Goal: Task Accomplishment & Management: Manage account settings

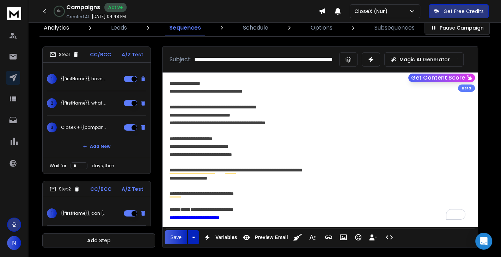
scroll to position [152, 0]
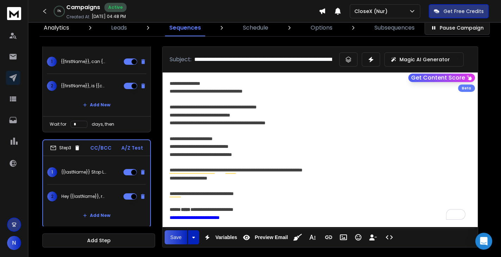
click at [61, 27] on p "Analytics" at bounding box center [56, 28] width 25 height 8
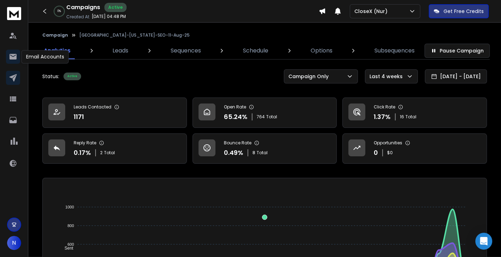
click at [11, 56] on icon at bounding box center [13, 56] width 8 height 8
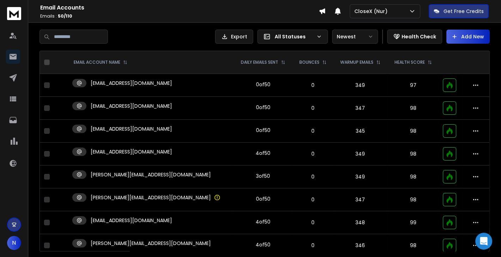
click at [99, 37] on input at bounding box center [73, 37] width 68 height 14
type input "*"
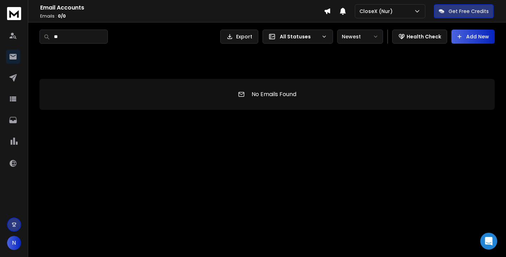
type input "*"
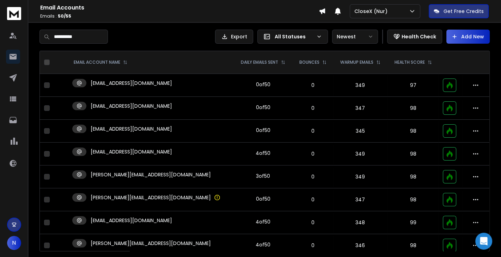
type input "**********"
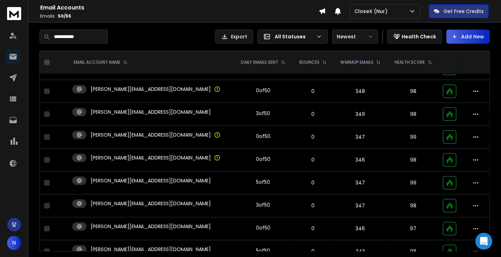
scroll to position [681, 0]
click at [491, 174] on div "**********" at bounding box center [264, 141] width 472 height 236
click at [491, 175] on div "**********" at bounding box center [264, 141] width 472 height 236
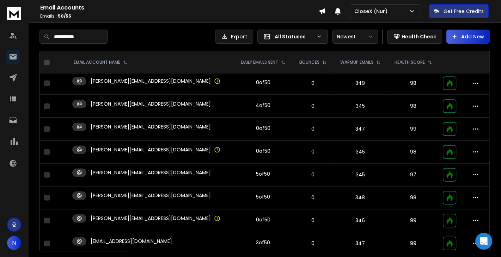
scroll to position [981, 0]
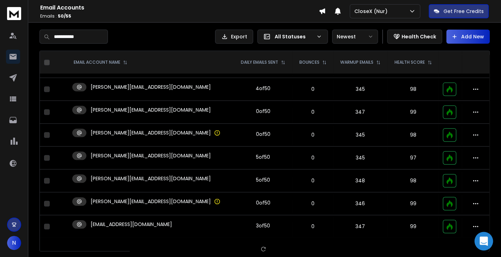
click at [488, 240] on div "Open Intercom Messenger" at bounding box center [483, 241] width 19 height 19
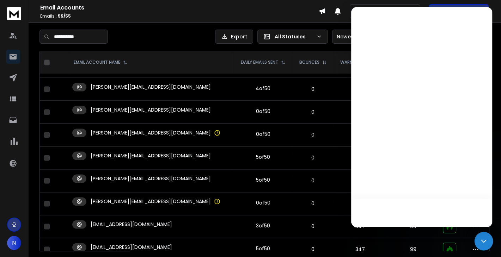
click at [488, 240] on div "Open Intercom Messenger" at bounding box center [483, 241] width 19 height 19
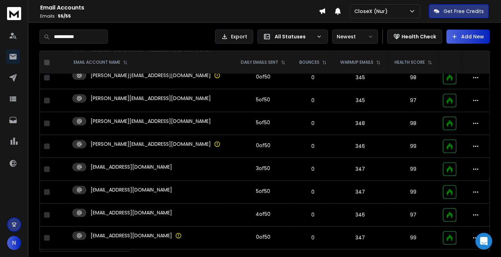
scroll to position [1083, 0]
click at [96, 141] on p "[EMAIL_ADDRESS][DOMAIN_NAME]" at bounding box center [131, 144] width 81 height 7
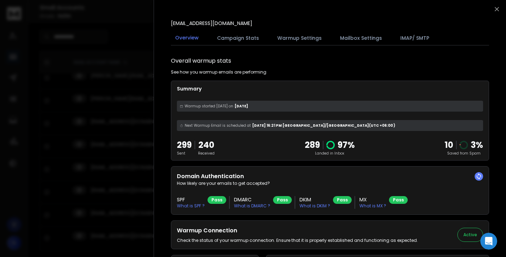
click at [354, 38] on button "Mailbox Settings" at bounding box center [361, 37] width 50 height 15
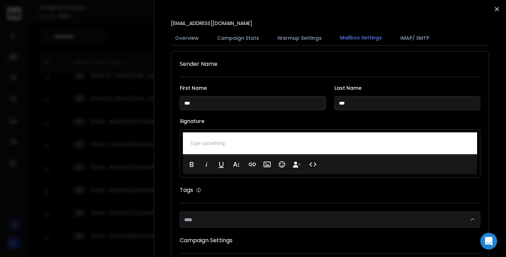
click at [496, 10] on icon "button" at bounding box center [496, 9] width 7 height 7
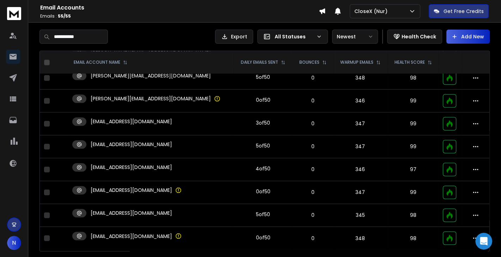
click at [137, 210] on p "[EMAIL_ADDRESS][DOMAIN_NAME]" at bounding box center [131, 213] width 81 height 7
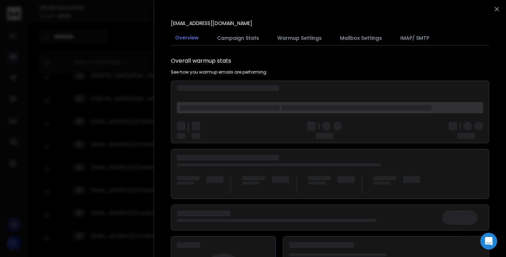
click at [137, 206] on div at bounding box center [253, 128] width 506 height 257
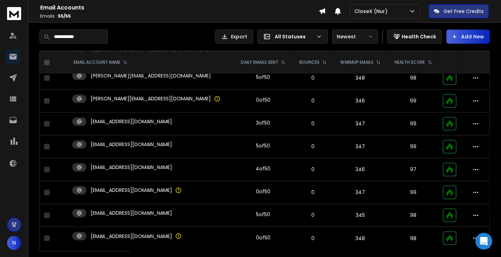
click at [137, 210] on p "[EMAIL_ADDRESS][DOMAIN_NAME]" at bounding box center [131, 213] width 81 height 7
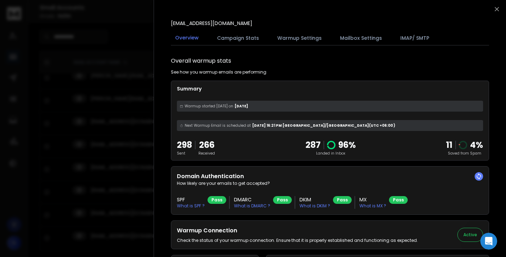
click at [349, 36] on button "Mailbox Settings" at bounding box center [361, 37] width 50 height 15
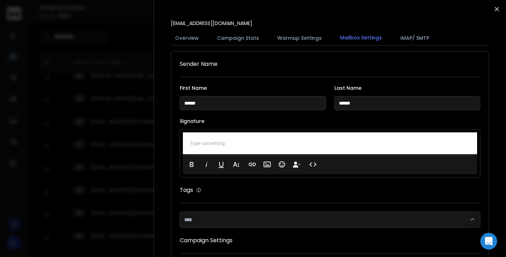
click at [494, 7] on icon "button" at bounding box center [496, 9] width 7 height 7
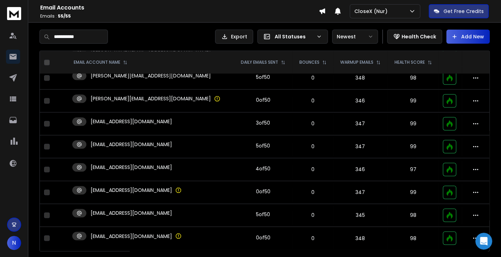
click at [112, 95] on p "john@ecomleading.com" at bounding box center [151, 98] width 120 height 7
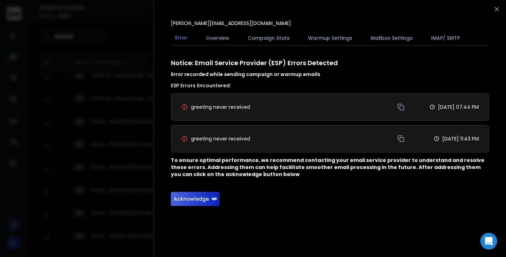
click at [386, 37] on button "Mailbox Settings" at bounding box center [391, 37] width 50 height 15
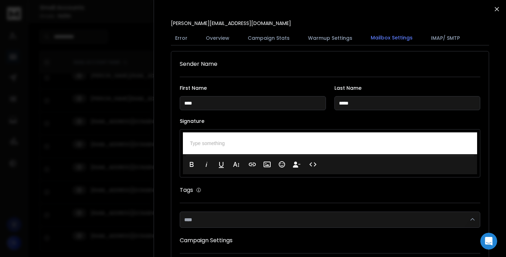
click at [493, 8] on icon "button" at bounding box center [496, 9] width 7 height 7
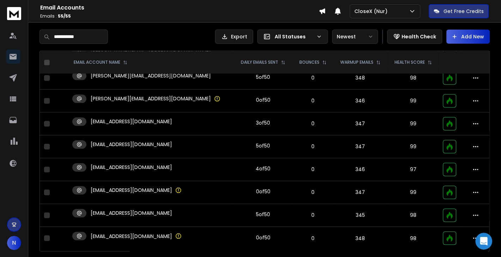
scroll to position [908, 0]
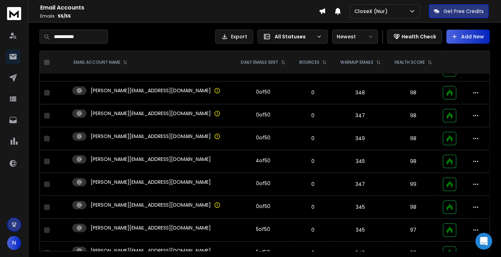
click at [111, 90] on p "daniel@ecomleading.com" at bounding box center [151, 90] width 120 height 7
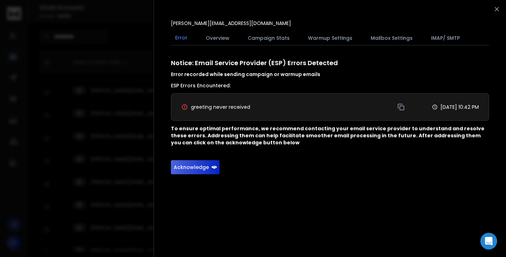
click at [385, 33] on button "Mailbox Settings" at bounding box center [391, 37] width 50 height 15
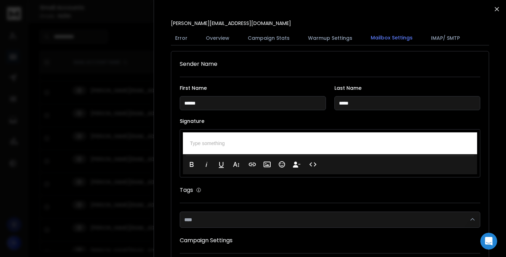
click at [497, 7] on icon "button" at bounding box center [496, 9] width 7 height 7
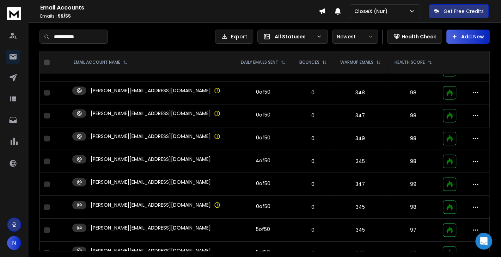
click at [151, 156] on p "[PERSON_NAME][EMAIL_ADDRESS][DOMAIN_NAME]" at bounding box center [151, 159] width 120 height 7
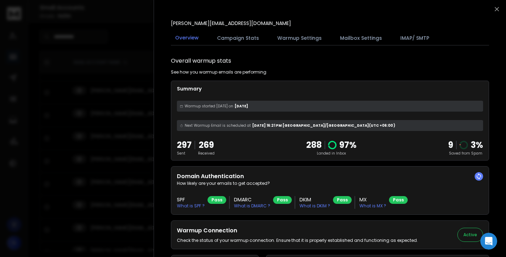
click at [347, 36] on button "Mailbox Settings" at bounding box center [361, 37] width 50 height 15
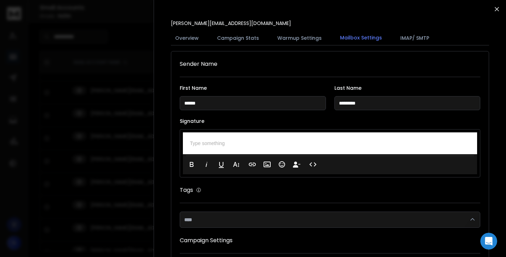
click at [493, 12] on icon "button" at bounding box center [496, 9] width 7 height 7
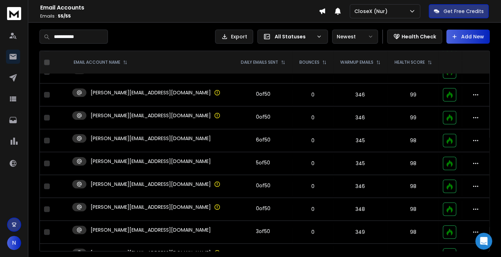
scroll to position [631, 0]
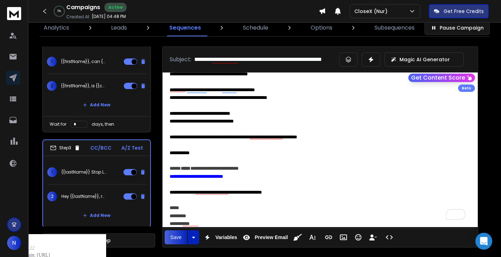
click at [319, 130] on div "To enrich screen reader interactions, please activate Accessibility in Grammarl…" at bounding box center [319, 129] width 301 height 8
click at [387, 28] on p "Subsequences" at bounding box center [394, 28] width 40 height 8
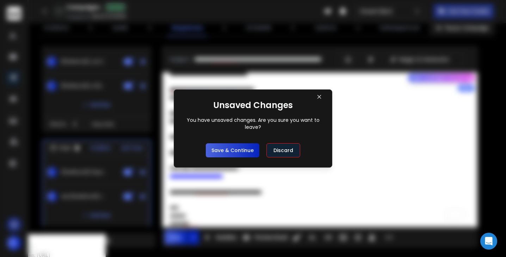
click at [318, 97] on icon at bounding box center [319, 97] width 4 height 4
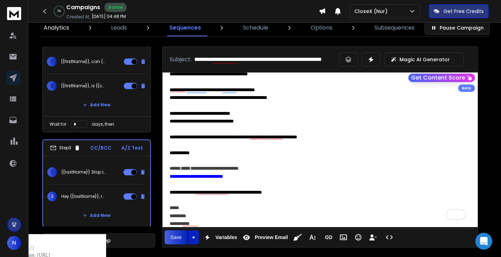
click at [58, 27] on p "Analytics" at bounding box center [56, 28] width 25 height 8
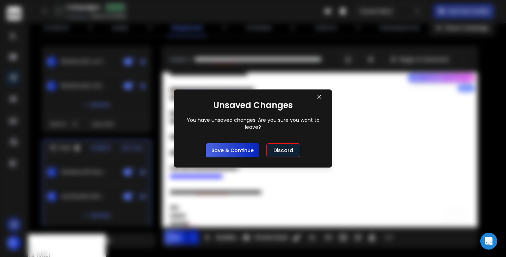
click at [286, 148] on button "Discard" at bounding box center [283, 150] width 34 height 14
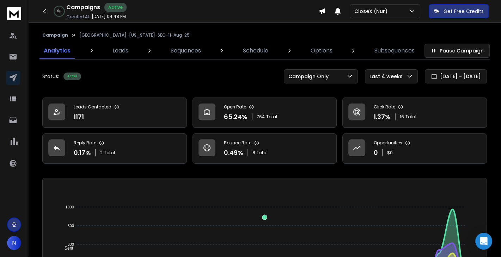
click at [385, 115] on p "1.37 %" at bounding box center [381, 117] width 17 height 10
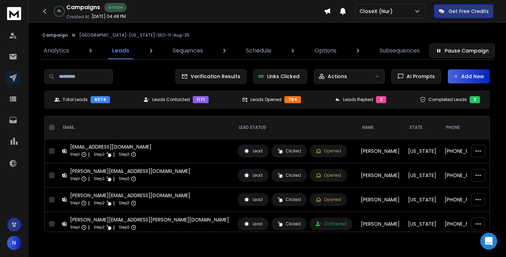
click at [119, 121] on th "EMAIL" at bounding box center [145, 127] width 176 height 23
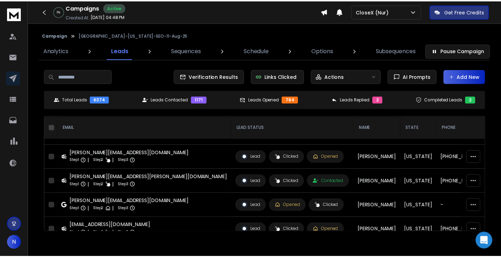
scroll to position [56, 0]
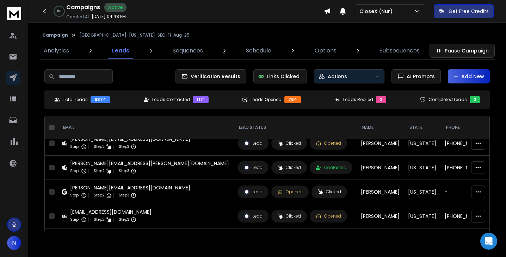
click at [357, 74] on div "Actions" at bounding box center [345, 76] width 54 height 7
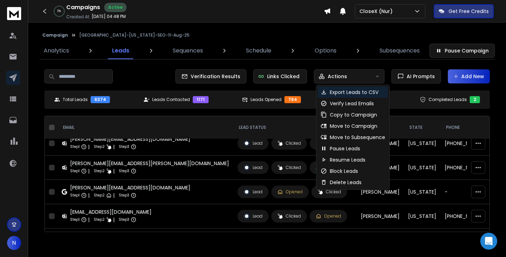
click at [376, 30] on div "Campaign [GEOGRAPHIC_DATA]-[US_STATE]-SEO-11-Aug-25" at bounding box center [266, 35] width 455 height 11
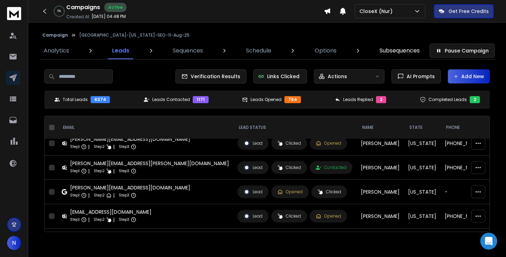
click at [402, 53] on p "Subsequences" at bounding box center [399, 50] width 40 height 8
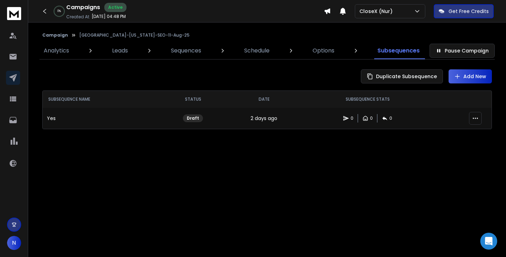
click at [137, 116] on td "Yes" at bounding box center [102, 118] width 118 height 21
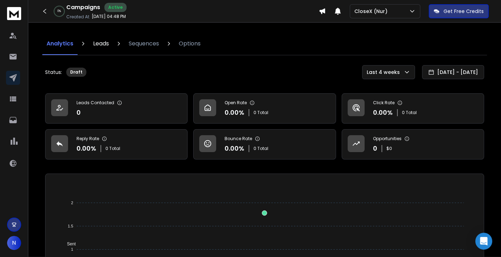
click at [103, 43] on p "Leads" at bounding box center [101, 43] width 16 height 8
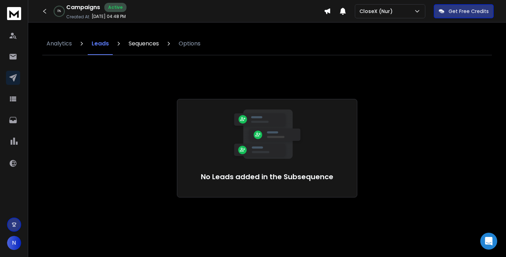
click at [149, 42] on p "Sequences" at bounding box center [144, 43] width 30 height 8
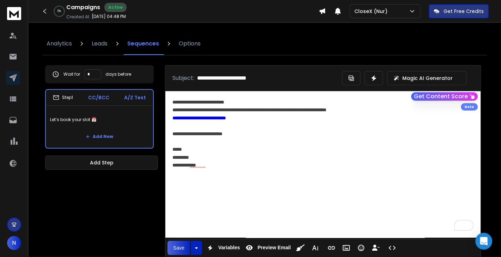
click at [436, 95] on button "Get Content Score" at bounding box center [444, 96] width 67 height 8
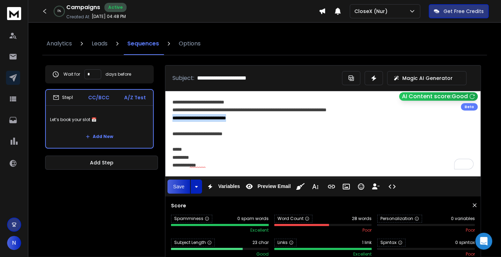
drag, startPoint x: 245, startPoint y: 117, endPoint x: 172, endPoint y: 119, distance: 72.9
click at [172, 119] on div "**********" at bounding box center [322, 118] width 301 height 8
click at [208, 125] on div "To enrich screen reader interactions, please activate Accessibility in Grammarl…" at bounding box center [322, 126] width 301 height 8
click at [94, 75] on input "*" at bounding box center [92, 74] width 17 height 10
type input "*"
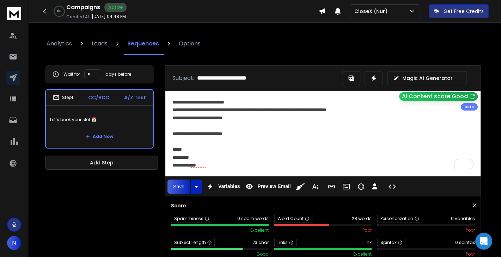
click at [218, 128] on div "To enrich screen reader interactions, please activate Accessibility in Grammarl…" at bounding box center [322, 126] width 301 height 8
click at [198, 186] on icon "button" at bounding box center [196, 187] width 8 height 4
click at [319, 147] on div "*****" at bounding box center [322, 149] width 301 height 8
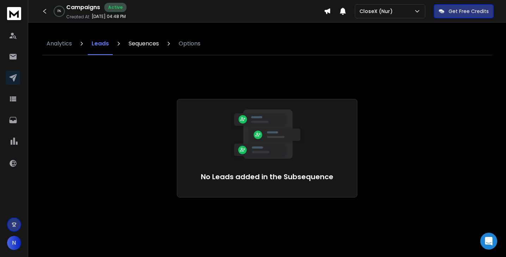
click at [147, 45] on p "Sequences" at bounding box center [144, 43] width 30 height 8
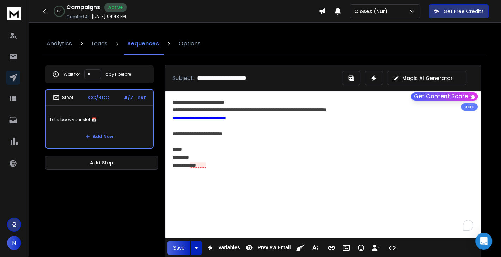
click at [94, 72] on input "*" at bounding box center [92, 74] width 17 height 10
type input "*"
click at [248, 118] on div "**********" at bounding box center [322, 118] width 301 height 8
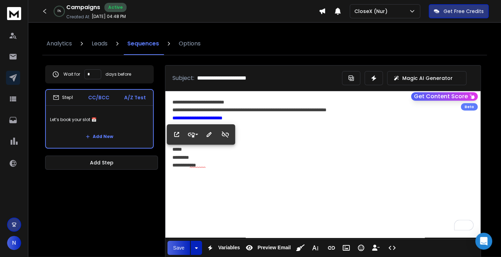
click at [248, 118] on div "**********" at bounding box center [322, 118] width 301 height 8
click at [247, 212] on div "**********" at bounding box center [322, 164] width 315 height 147
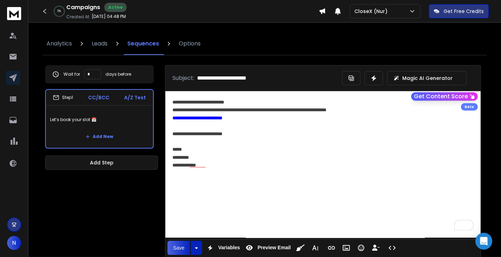
click at [172, 172] on div "**********" at bounding box center [322, 164] width 315 height 147
click at [211, 167] on div "**********" at bounding box center [322, 165] width 301 height 8
click at [188, 43] on p "Options" at bounding box center [190, 43] width 22 height 8
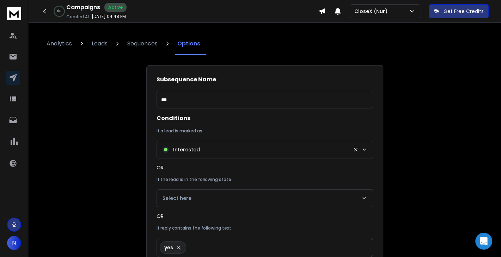
click at [437, 146] on form "Subsequence Name *** Conditions If a lead is marked as Interested OR If the lea…" at bounding box center [264, 205] width 439 height 280
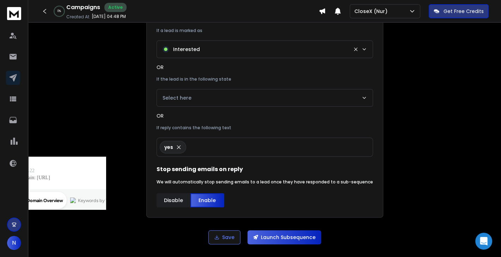
click at [222, 206] on button "Enable" at bounding box center [207, 200] width 34 height 14
click at [291, 238] on button "Launch Subsequence" at bounding box center [284, 237] width 74 height 14
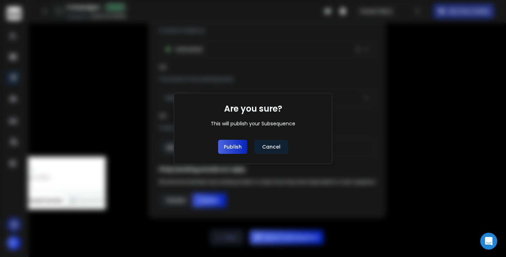
click at [228, 151] on button "Publish" at bounding box center [232, 147] width 29 height 14
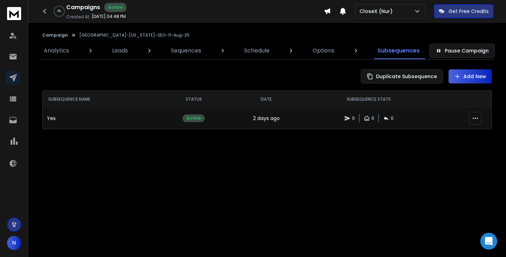
click at [89, 119] on td "Yes" at bounding box center [101, 118] width 117 height 21
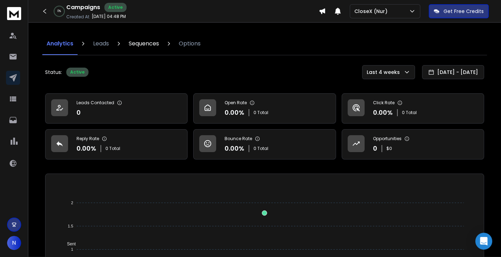
click at [154, 48] on p "Sequences" at bounding box center [144, 43] width 30 height 8
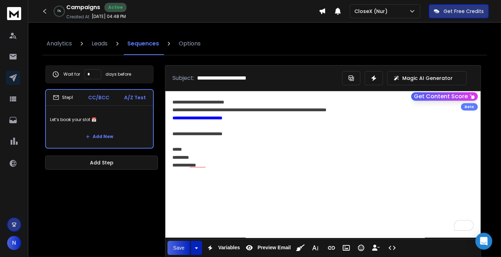
drag, startPoint x: 173, startPoint y: 78, endPoint x: 271, endPoint y: 79, distance: 97.9
click at [271, 79] on div "**********" at bounding box center [253, 78] width 162 height 8
click at [267, 82] on div "**********" at bounding box center [322, 79] width 315 height 26
drag, startPoint x: 262, startPoint y: 79, endPoint x: 170, endPoint y: 81, distance: 92.3
click at [170, 81] on div "**********" at bounding box center [322, 79] width 315 height 26
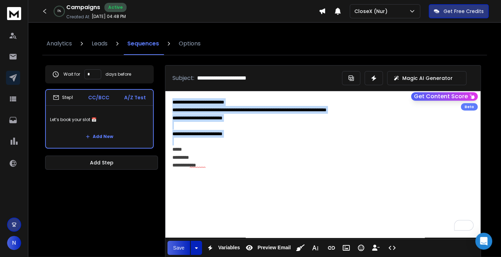
drag, startPoint x: 173, startPoint y: 103, endPoint x: 201, endPoint y: 161, distance: 65.2
click at [198, 153] on div "**********" at bounding box center [322, 164] width 315 height 147
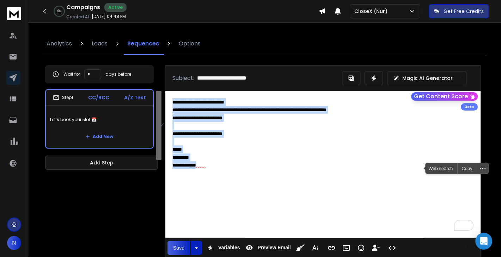
copy div "**********"
click at [252, 150] on div "*****" at bounding box center [322, 149] width 301 height 8
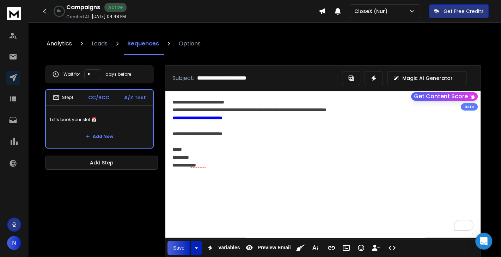
click at [59, 44] on p "Analytics" at bounding box center [58, 43] width 25 height 8
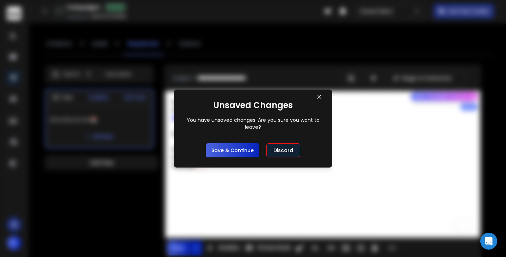
click at [238, 150] on button "Save & Continue" at bounding box center [233, 150] width 54 height 14
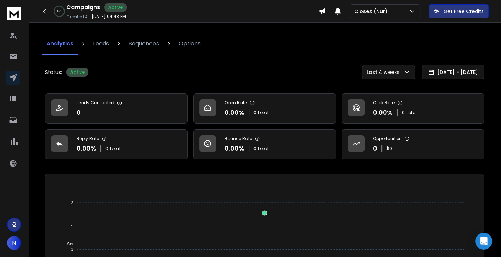
click at [68, 42] on p "Analytics" at bounding box center [59, 43] width 27 height 8
click at [15, 75] on icon at bounding box center [12, 77] width 7 height 7
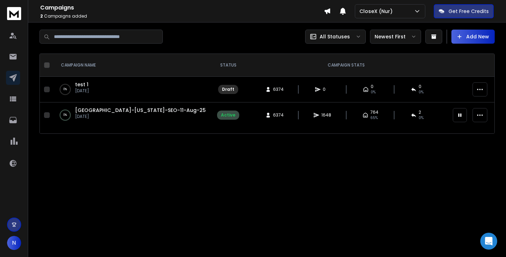
click at [127, 109] on span "[GEOGRAPHIC_DATA]-[US_STATE]-SEO-11-Aug-25" at bounding box center [140, 110] width 131 height 7
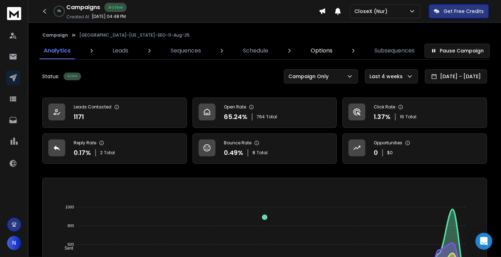
click at [327, 51] on p "Options" at bounding box center [321, 50] width 22 height 8
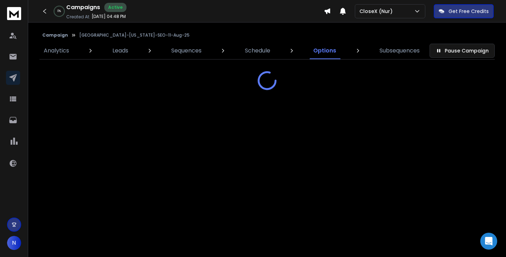
select select "**********"
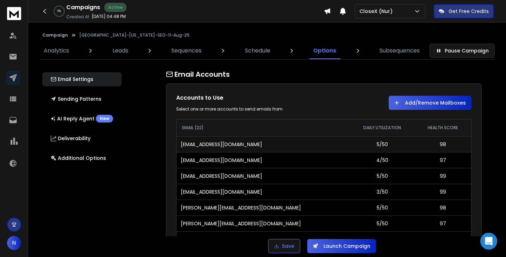
click at [197, 142] on p "[EMAIL_ADDRESS][DOMAIN_NAME]" at bounding box center [221, 144] width 81 height 7
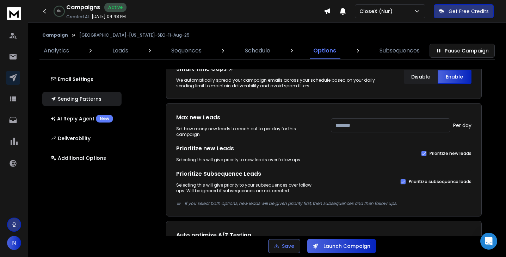
scroll to position [423, 0]
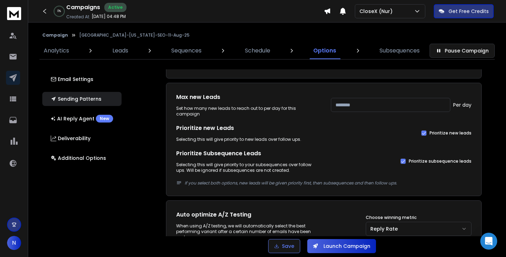
click at [349, 103] on input "***" at bounding box center [390, 105] width 119 height 14
type input "*"
type input "****"
click at [166, 138] on div "Max new Leads Set how many new leads to reach out to per day for this campaign …" at bounding box center [324, 139] width 316 height 113
click at [166, 137] on div "Max new Leads Set how many new leads to reach out to per day for this campaign …" at bounding box center [324, 139] width 316 height 113
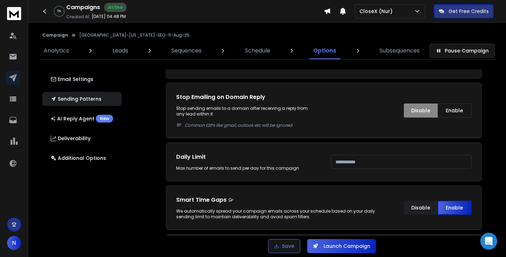
scroll to position [310, 0]
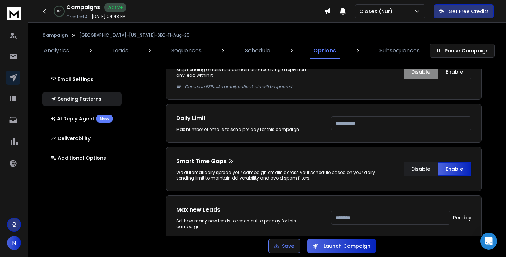
click at [335, 123] on input "****" at bounding box center [401, 123] width 141 height 14
type input "****"
click at [146, 167] on div "Email Accounts Accounts to Use Select one or more accounts to send emails from …" at bounding box center [328, 152] width 390 height 167
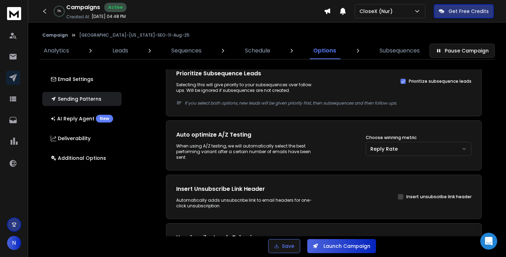
scroll to position [535, 0]
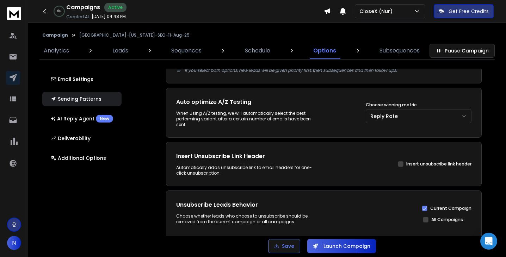
click at [433, 114] on button "Reply Rate" at bounding box center [419, 116] width 106 height 14
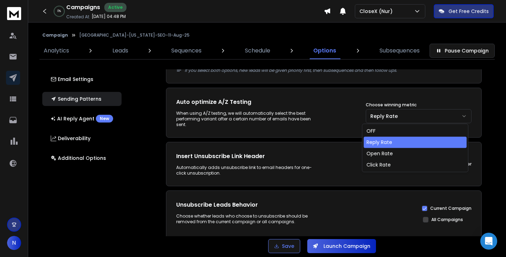
select select "*********"
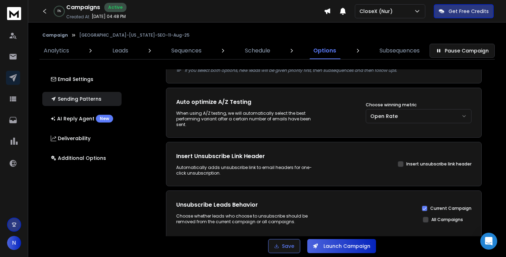
click at [153, 144] on div "Email Accounts Accounts to Use Select one or more accounts to send emails from …" at bounding box center [328, 152] width 390 height 167
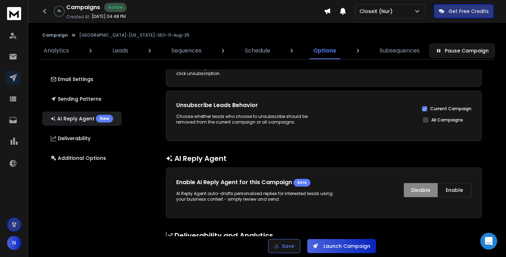
scroll to position [634, 0]
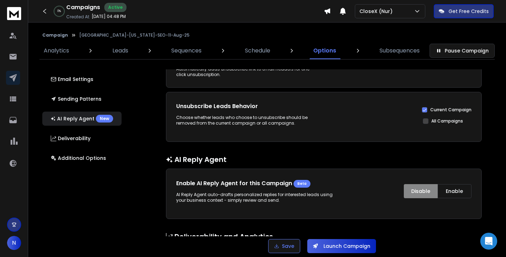
click at [423, 120] on button "All Campaigns" at bounding box center [426, 121] width 6 height 6
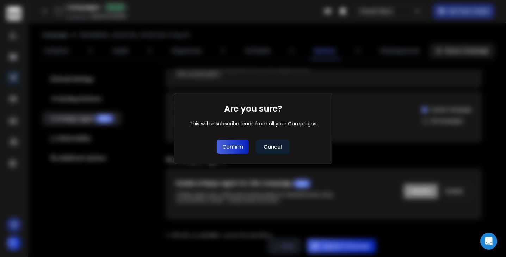
click at [229, 151] on button "Confirm" at bounding box center [233, 147] width 32 height 14
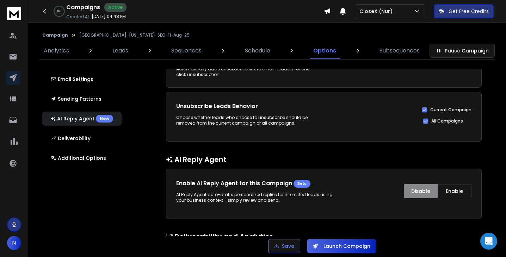
click at [144, 153] on div "Email Accounts Accounts to Use Select one or more accounts to send emails from …" at bounding box center [328, 152] width 390 height 167
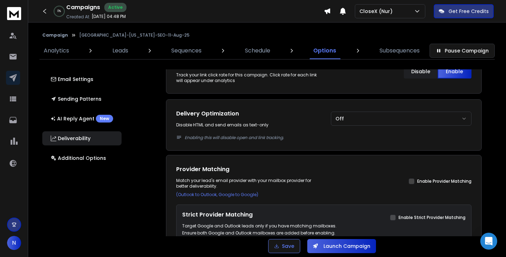
scroll to position [902, 0]
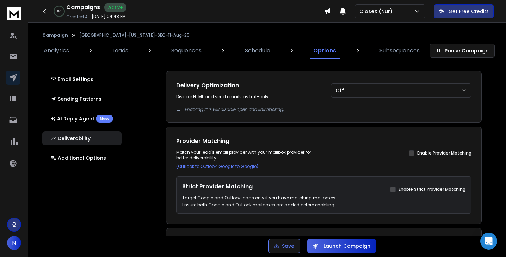
click at [349, 250] on button "Launch Campaign" at bounding box center [341, 246] width 69 height 14
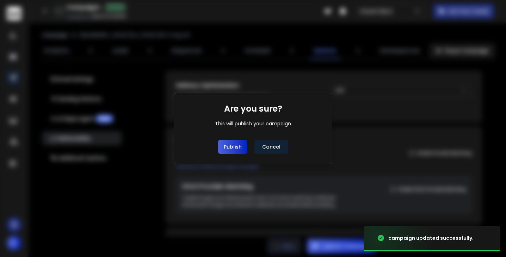
click at [224, 150] on button "Publish" at bounding box center [232, 147] width 29 height 14
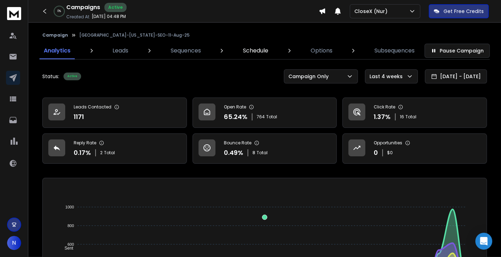
click at [259, 52] on p "Schedule" at bounding box center [255, 50] width 25 height 8
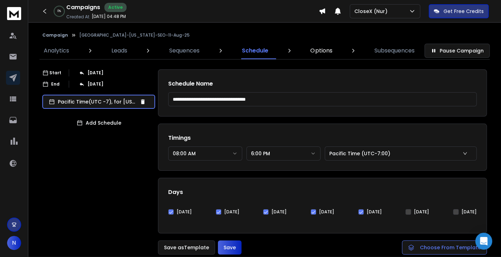
click at [322, 49] on p "Options" at bounding box center [321, 50] width 22 height 8
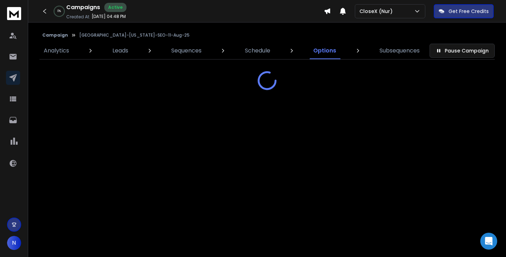
select select "*********"
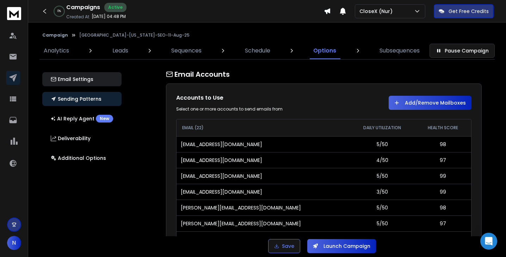
click at [86, 99] on p "Sending Patterns" at bounding box center [76, 98] width 51 height 7
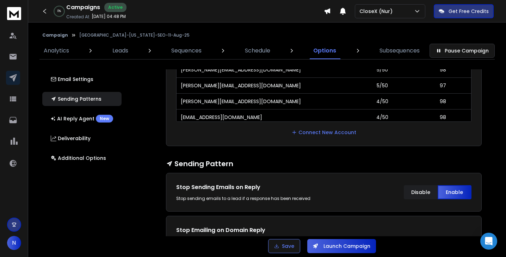
scroll to position [228, 0]
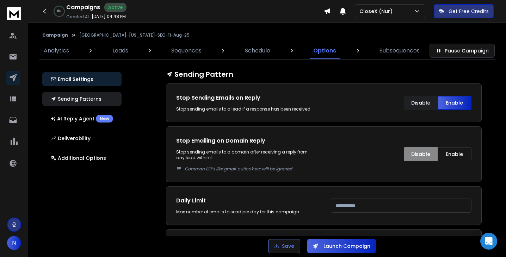
click at [81, 77] on p "Email Settings" at bounding box center [72, 79] width 43 height 7
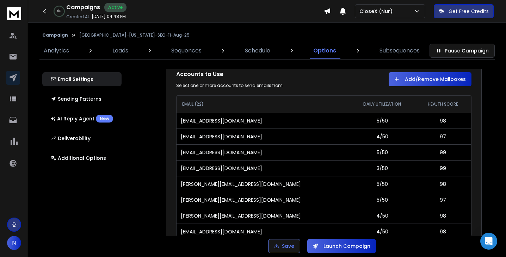
scroll to position [0, 0]
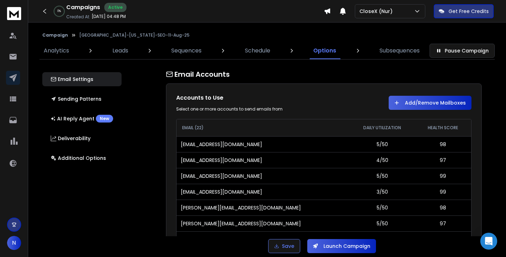
click at [467, 180] on div "EMAIL (22) DAILY UTILIZATION HEALTH SCORE [EMAIL_ADDRESS][DOMAIN_NAME] 5/50 98 …" at bounding box center [323, 189] width 295 height 141
click at [465, 179] on td "99" at bounding box center [443, 176] width 56 height 16
click at [467, 177] on div "EMAIL (22) DAILY UTILIZATION HEALTH SCORE [EMAIL_ADDRESS][DOMAIN_NAME] 5/50 98 …" at bounding box center [323, 189] width 295 height 141
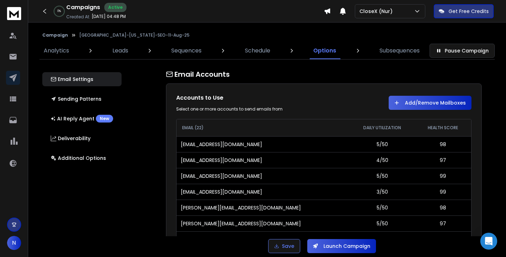
click at [467, 181] on div "EMAIL (22) DAILY UTILIZATION HEALTH SCORE [EMAIL_ADDRESS][DOMAIN_NAME] 5/50 98 …" at bounding box center [323, 189] width 295 height 141
click at [391, 61] on div "Campaign [GEOGRAPHIC_DATA]-[US_STATE]-SEO-11-Aug-25 Analytics Leads Sequences S…" at bounding box center [266, 51] width 455 height 43
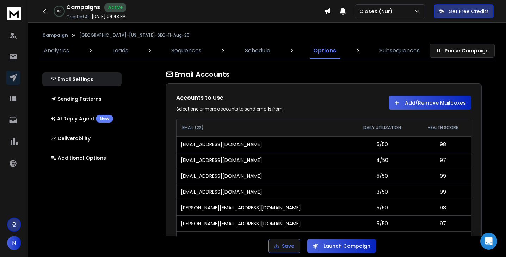
click at [257, 26] on div "Campaign [GEOGRAPHIC_DATA]-[US_STATE]-SEO-11-Aug-25 Analytics Leads Sequences S…" at bounding box center [267, 51] width 478 height 57
click at [179, 53] on p "Sequences" at bounding box center [186, 50] width 30 height 8
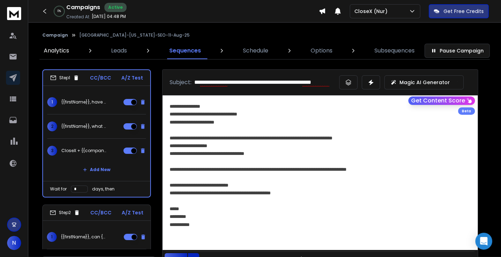
click at [65, 49] on p "Analytics" at bounding box center [56, 50] width 25 height 8
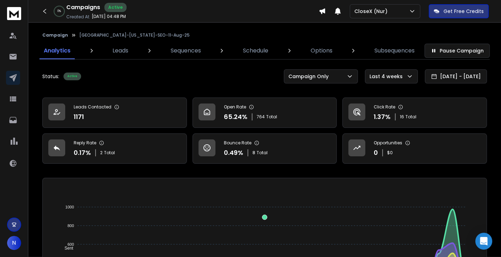
click at [389, 119] on p "1.37 %" at bounding box center [381, 117] width 17 height 10
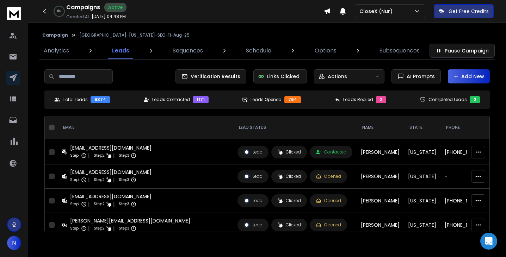
scroll to position [268, 0]
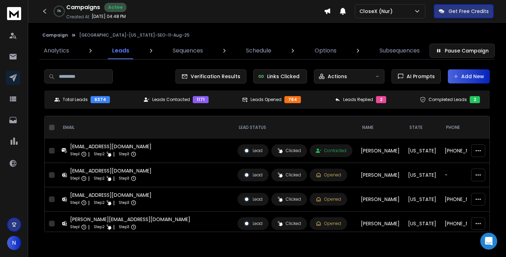
click at [441, 98] on p "Completed Leads" at bounding box center [447, 100] width 38 height 6
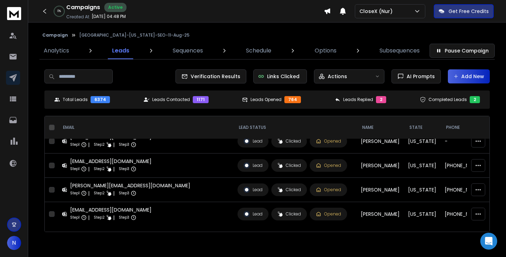
scroll to position [306, 0]
click at [84, 215] on icon at bounding box center [84, 218] width 6 height 6
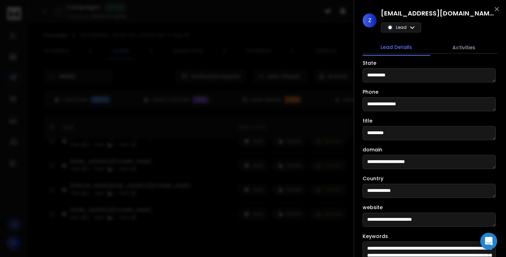
click at [359, 230] on div "**********" at bounding box center [430, 128] width 152 height 257
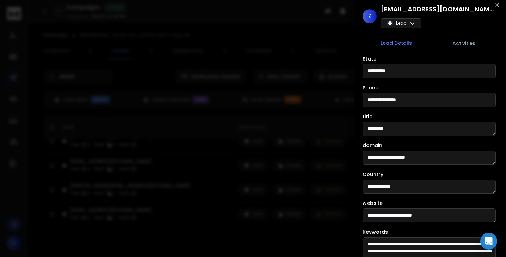
scroll to position [0, 0]
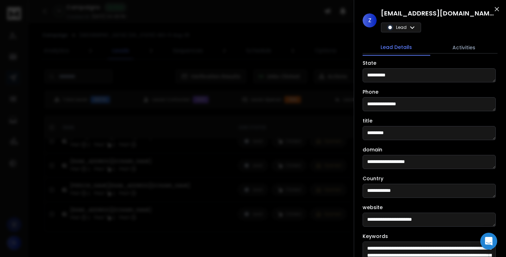
click at [495, 8] on icon "button" at bounding box center [497, 9] width 4 height 4
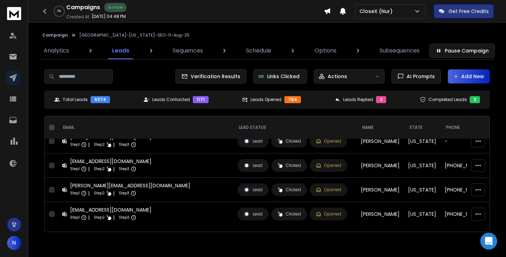
click at [224, 32] on div "Campaign [GEOGRAPHIC_DATA]-[US_STATE]-SEO-11-Aug-25" at bounding box center [266, 35] width 455 height 11
